Goal: Check status: Check status

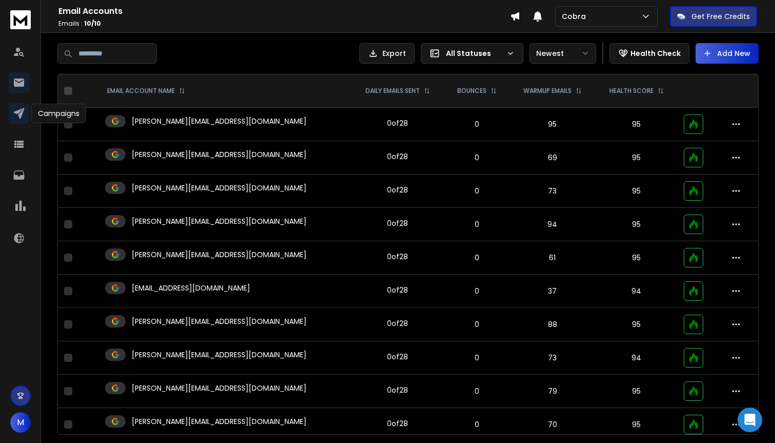
click at [16, 116] on icon at bounding box center [19, 113] width 12 height 12
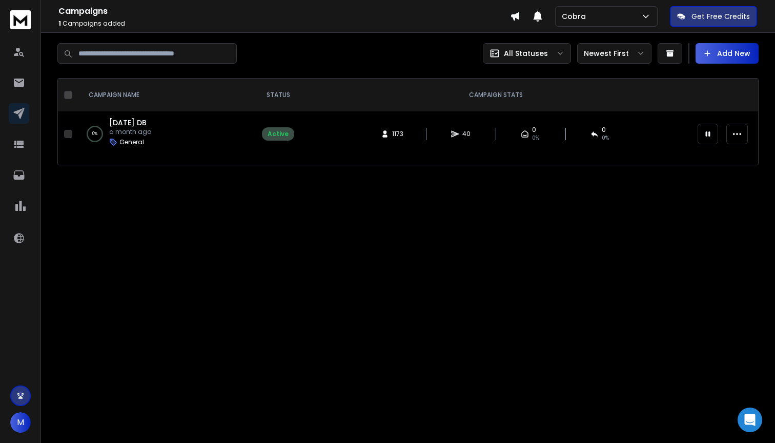
click at [116, 122] on span "[DATE] DB" at bounding box center [127, 122] width 37 height 10
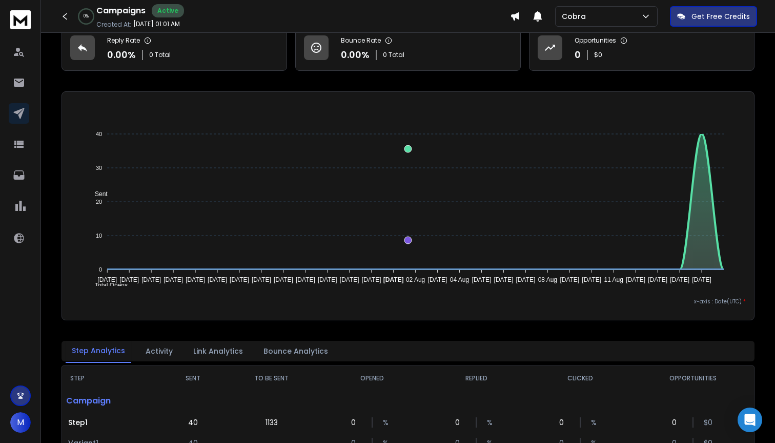
scroll to position [198, 0]
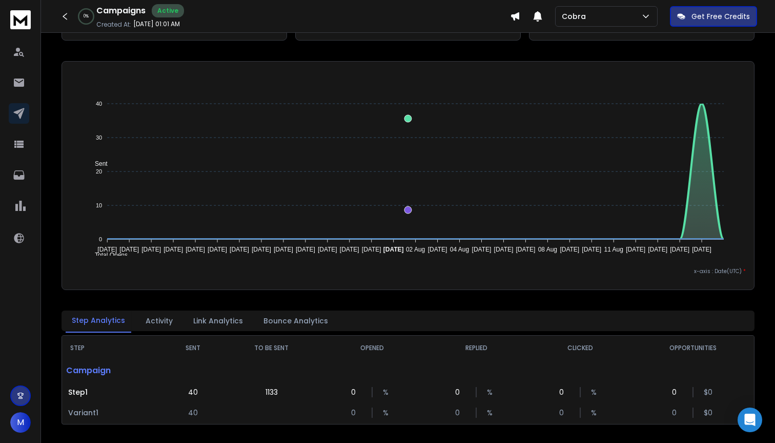
click at [150, 324] on button "Activity" at bounding box center [158, 320] width 39 height 23
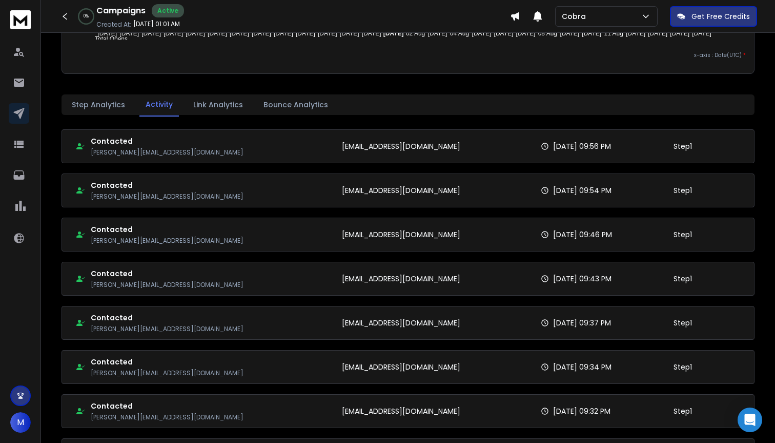
scroll to position [415, 0]
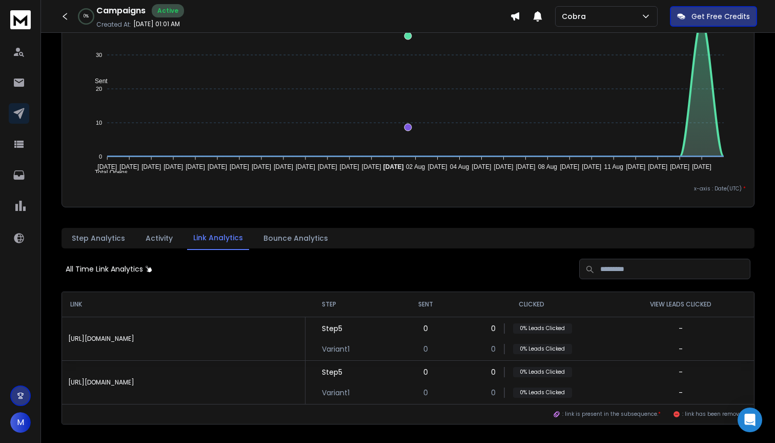
click at [218, 101] on div "Leads Contacted 40 Open Rate 0.00 % 0 Total Click Rate 0.00 % 0 Total Reply Rat…" at bounding box center [408, 145] width 693 height 567
click at [292, 236] on div "Leads Contacted 40 Open Rate 0.00 % 0 Total Click Rate 0.00 % 0 Total Reply Rat…" at bounding box center [408, 145] width 693 height 567
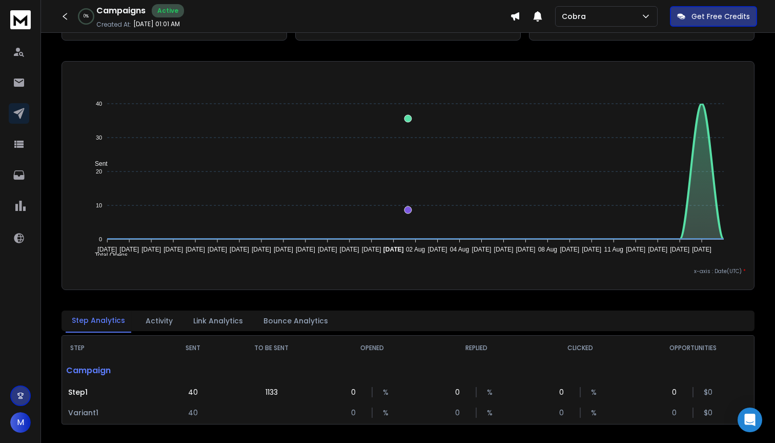
click at [110, 290] on div "Leads Contacted 40 Open Rate 0.00 % 0 Total Click Rate 0.00 % 0 Total Reply Rat…" at bounding box center [408, 186] width 693 height 484
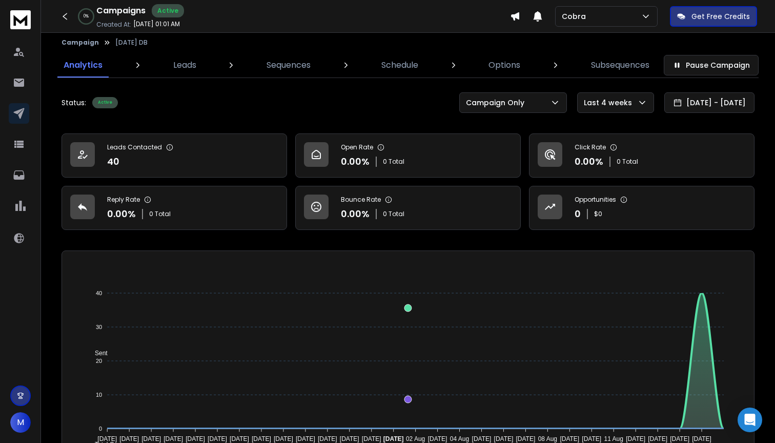
scroll to position [0, 0]
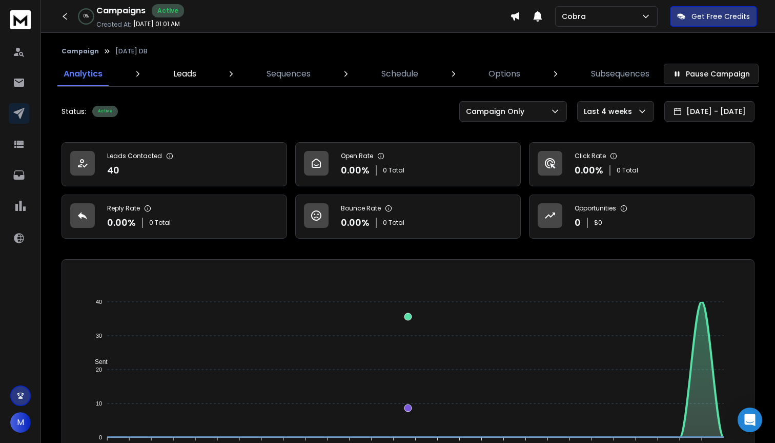
click at [189, 77] on p "Leads" at bounding box center [184, 74] width 23 height 12
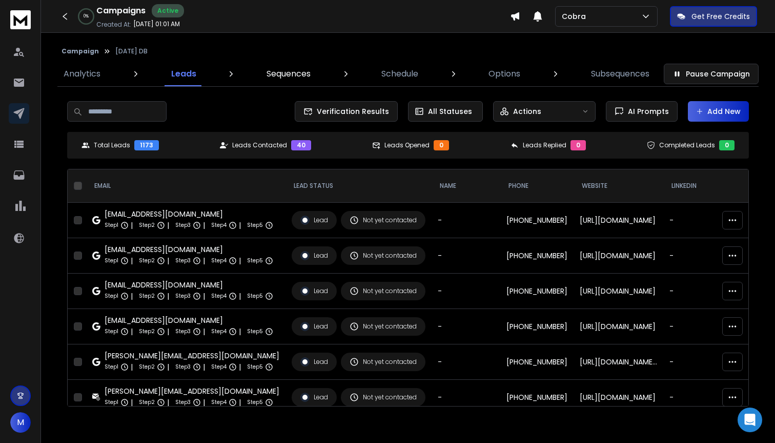
click at [270, 71] on p "Sequences" at bounding box center [289, 74] width 44 height 12
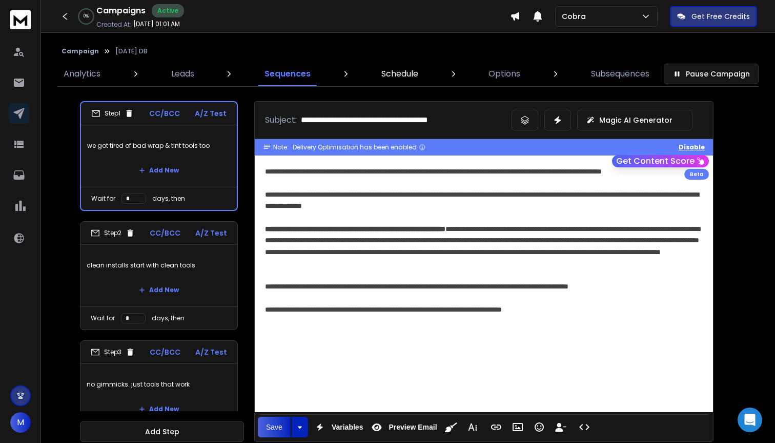
click at [417, 72] on p "Schedule" at bounding box center [400, 74] width 37 height 12
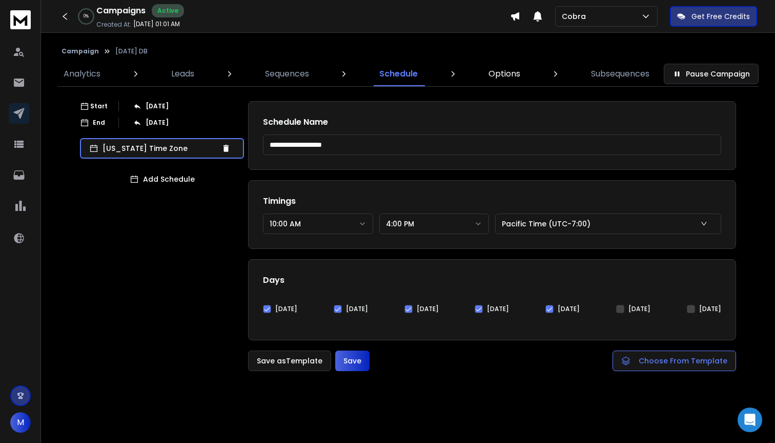
click at [506, 68] on p "Options" at bounding box center [505, 74] width 32 height 12
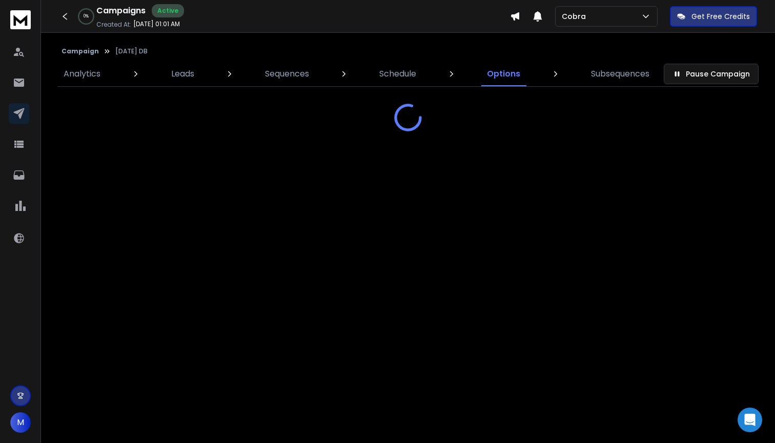
select select "*"
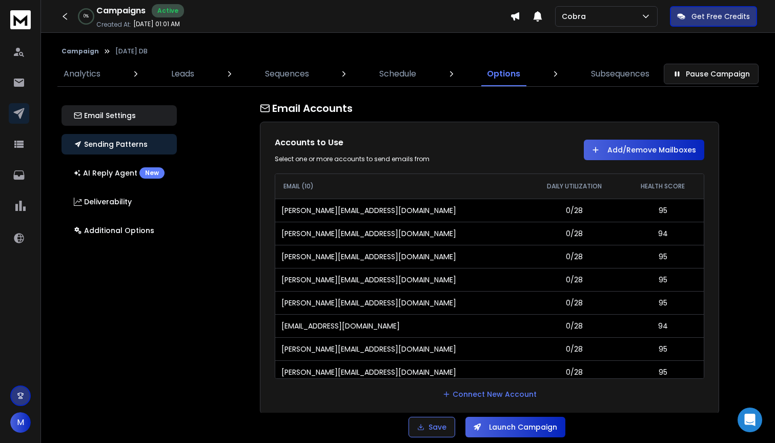
click at [154, 145] on button "Sending Patterns" at bounding box center [119, 144] width 115 height 21
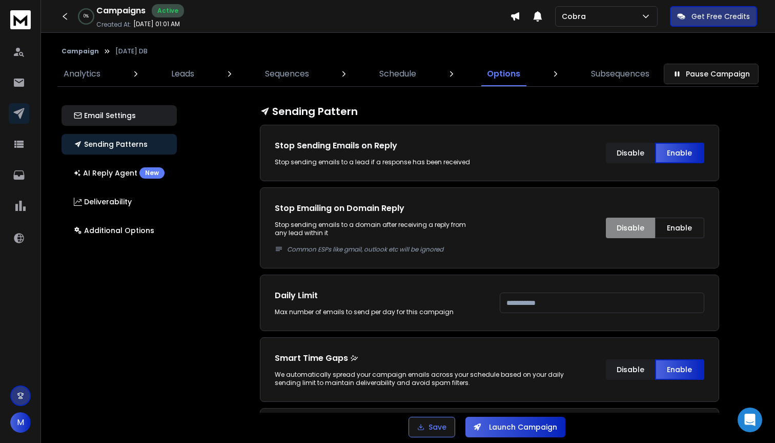
scroll to position [331, 0]
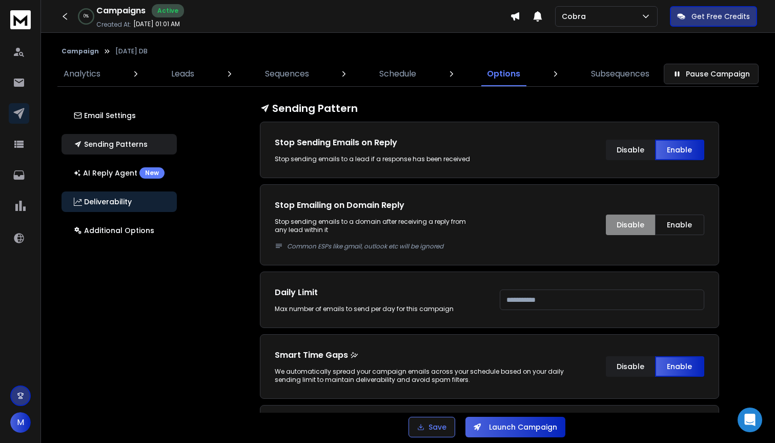
click at [117, 204] on p "Deliverability" at bounding box center [103, 201] width 58 height 10
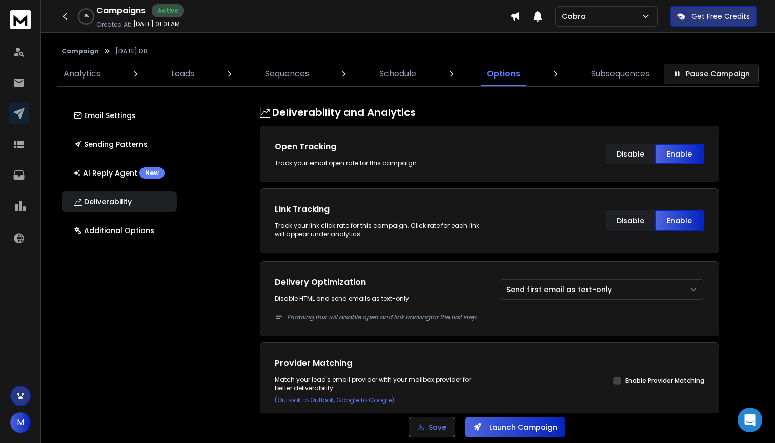
scroll to position [1160, 0]
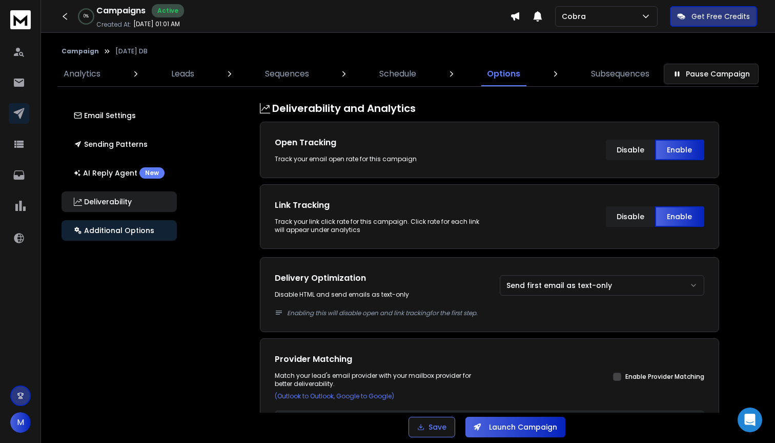
click at [116, 227] on p "Additional Options" at bounding box center [114, 230] width 81 height 10
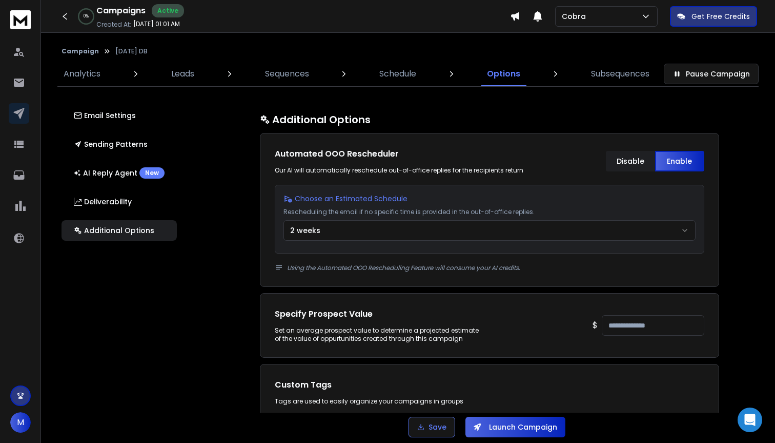
scroll to position [1866, 0]
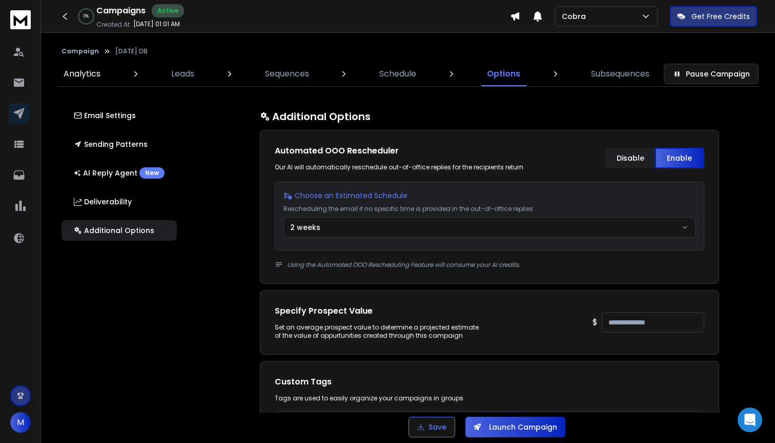
click at [102, 80] on link "Analytics" at bounding box center [81, 74] width 49 height 25
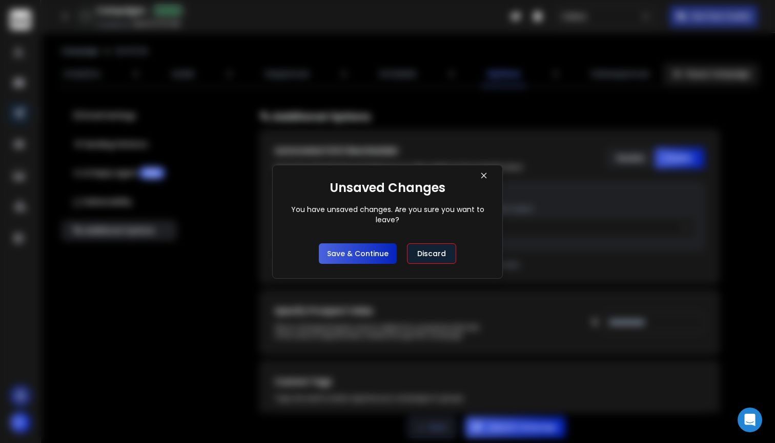
click at [436, 257] on button "Discard" at bounding box center [431, 253] width 49 height 21
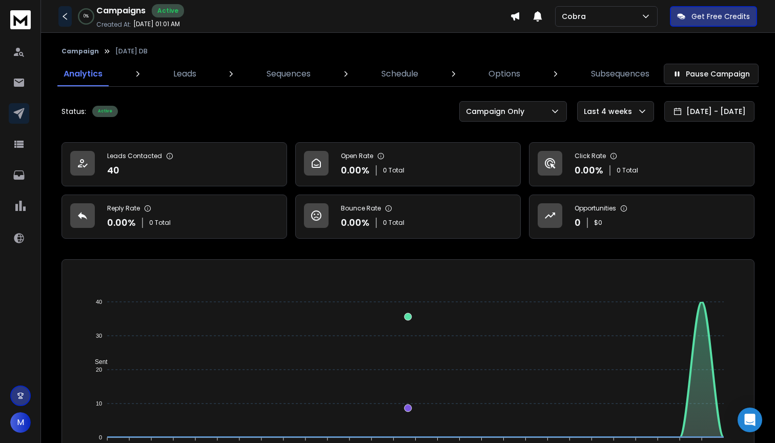
click at [64, 16] on icon at bounding box center [65, 16] width 4 height 7
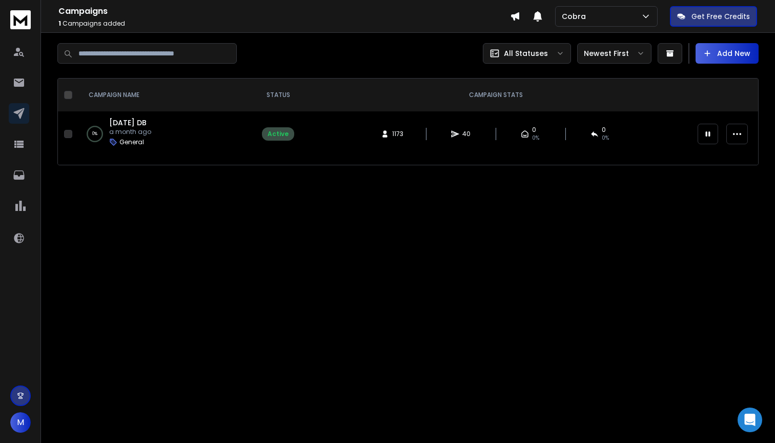
click at [143, 122] on span "[DATE] DB" at bounding box center [127, 122] width 37 height 10
click at [736, 133] on icon "button" at bounding box center [737, 134] width 10 height 10
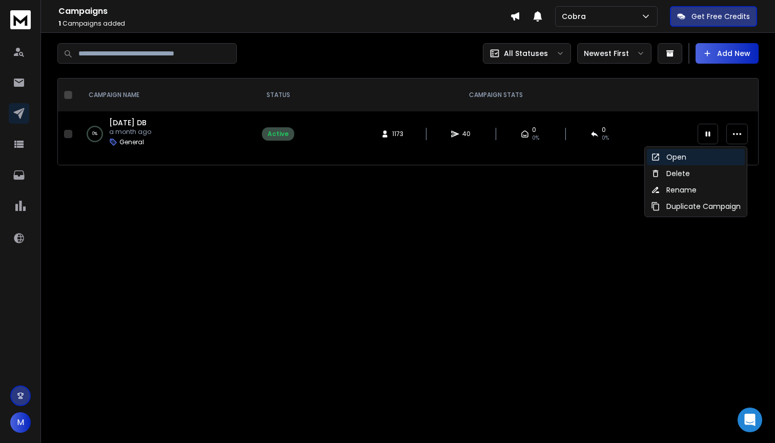
click at [681, 157] on div "Open" at bounding box center [668, 157] width 35 height 10
